Goal: Task Accomplishment & Management: Use online tool/utility

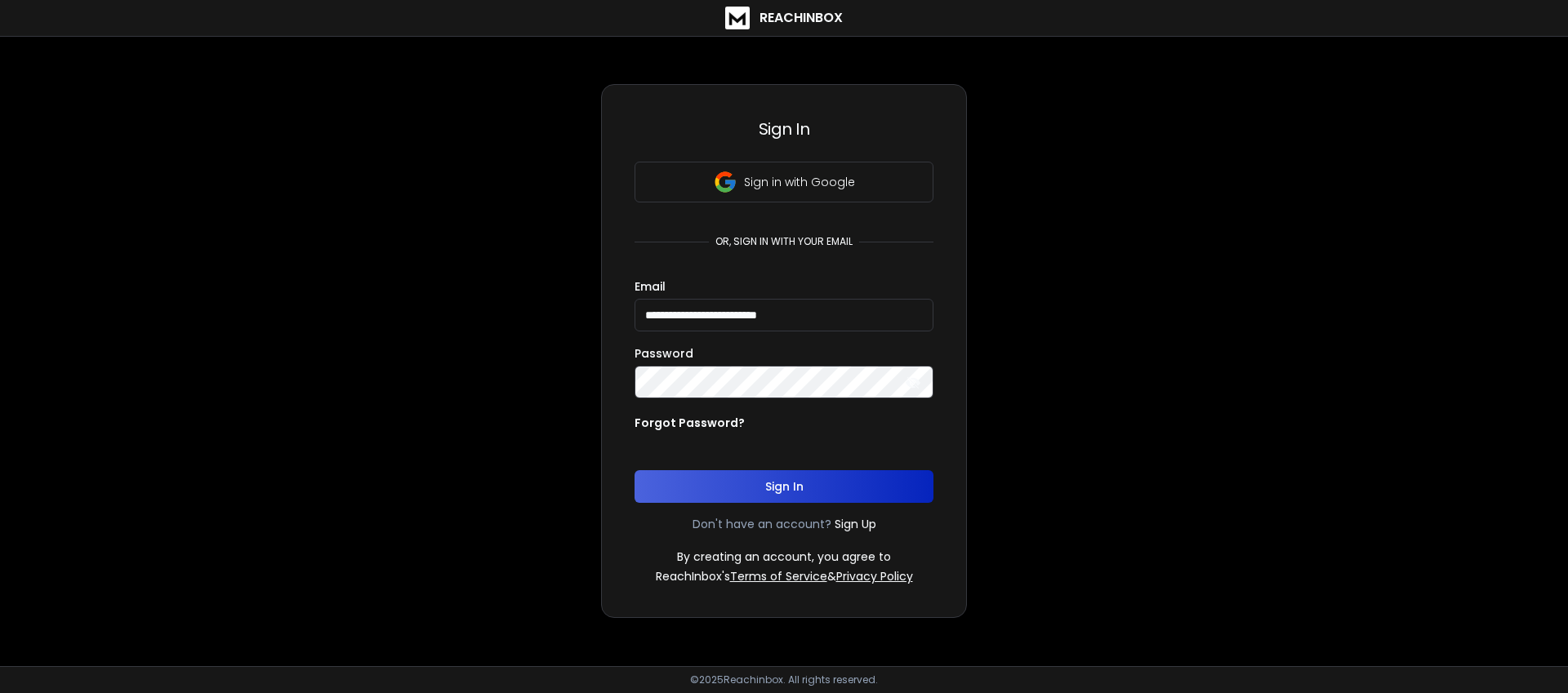
click at [763, 491] on button "Sign In" at bounding box center [784, 486] width 299 height 32
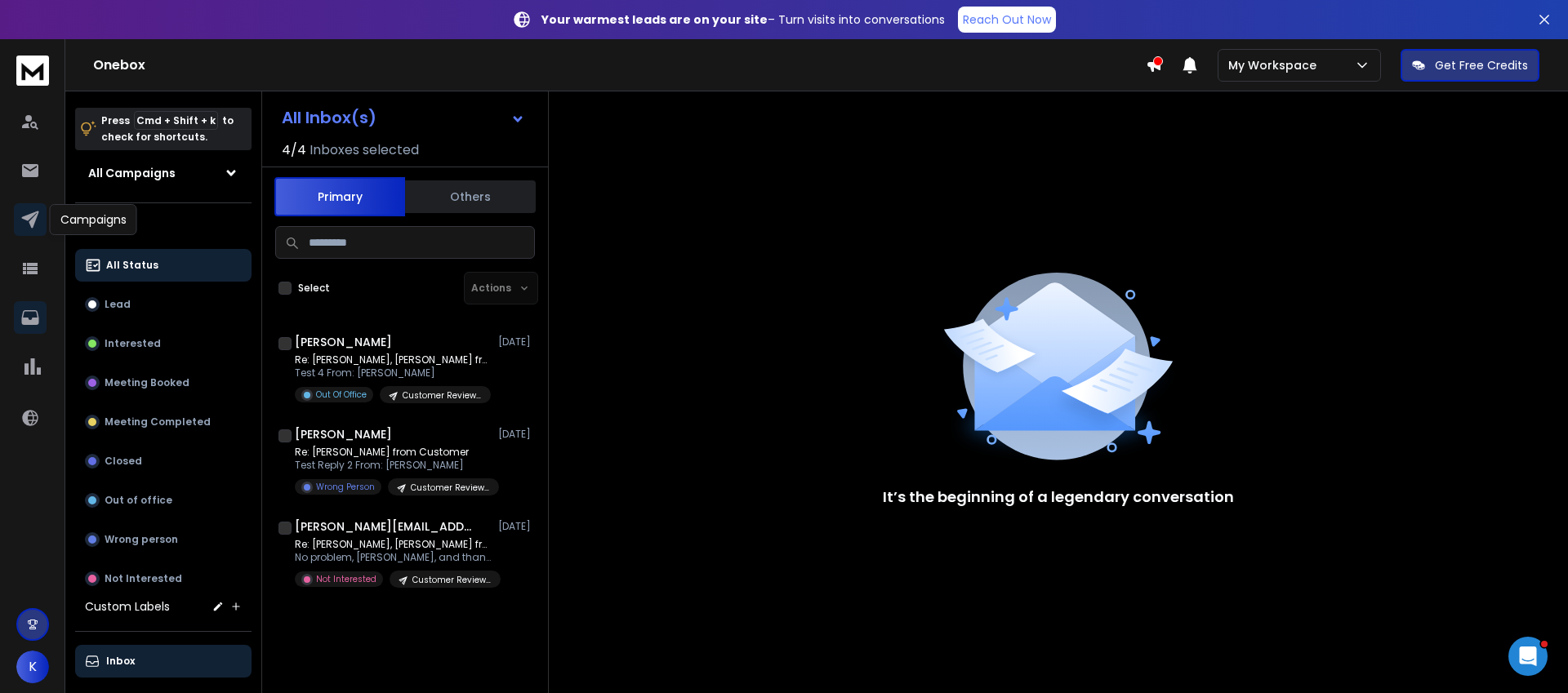
click at [30, 216] on icon at bounding box center [30, 219] width 17 height 17
